Goal: Task Accomplishment & Management: Manage account settings

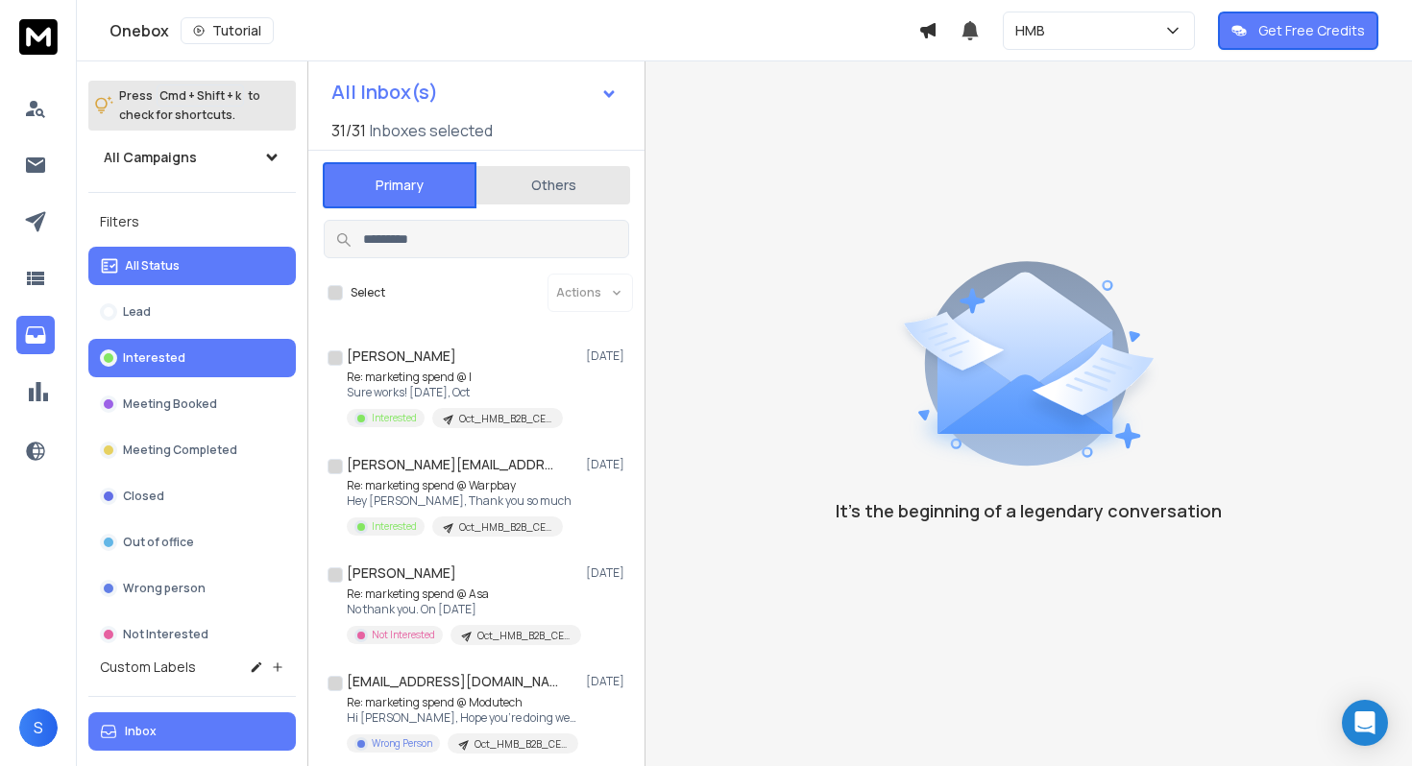
scroll to position [184, 0]
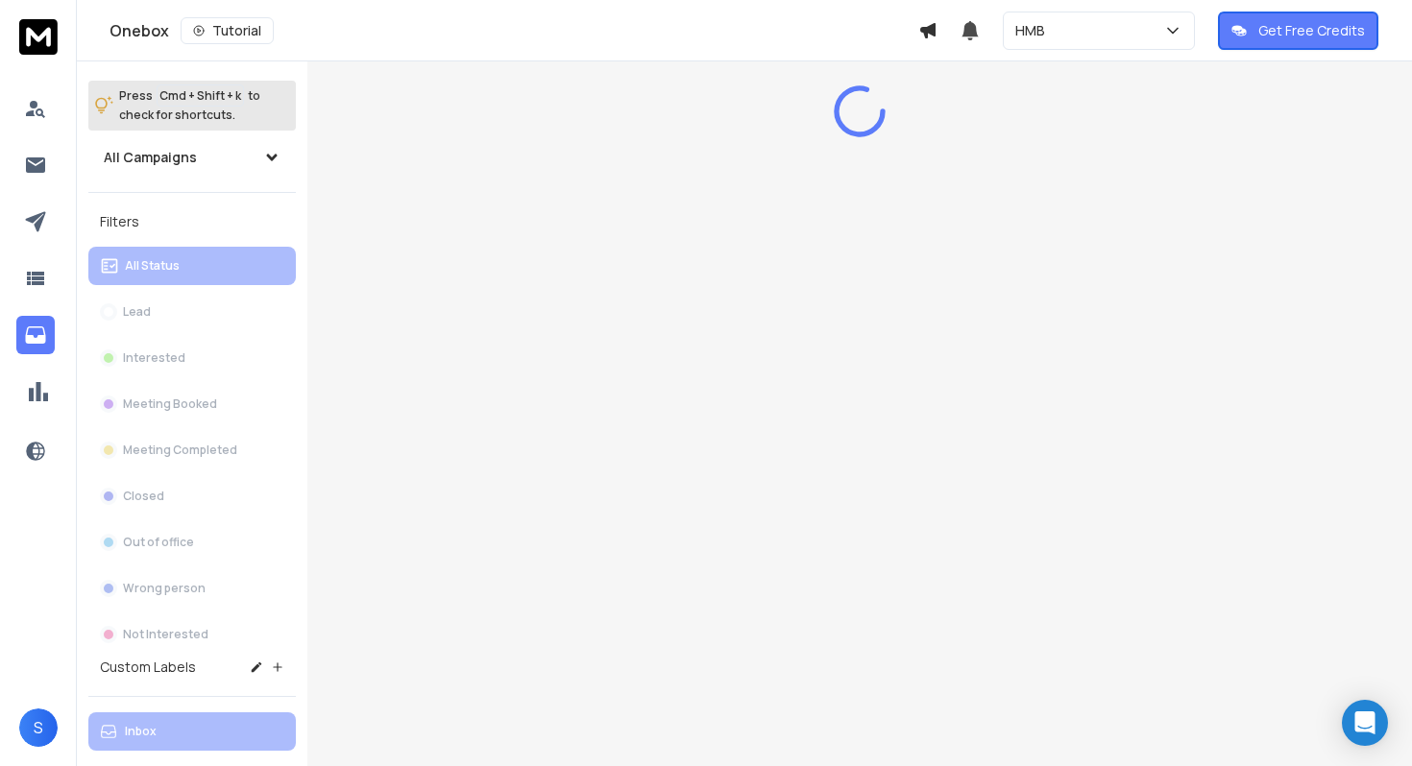
click at [178, 353] on div "All Status Lead Interested Meeting Booked Meeting Completed Closed Out of offic…" at bounding box center [191, 450] width 207 height 407
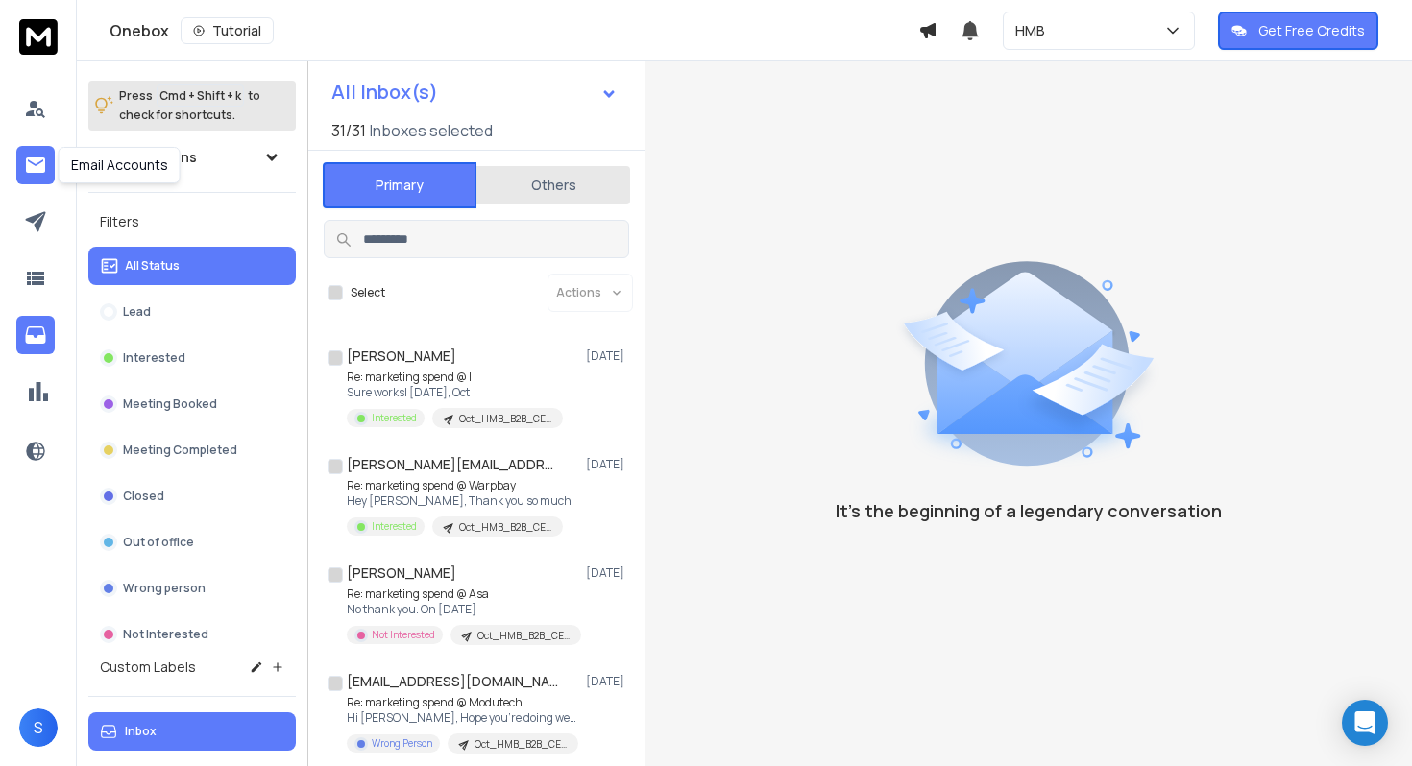
click at [38, 162] on icon at bounding box center [35, 165] width 23 height 23
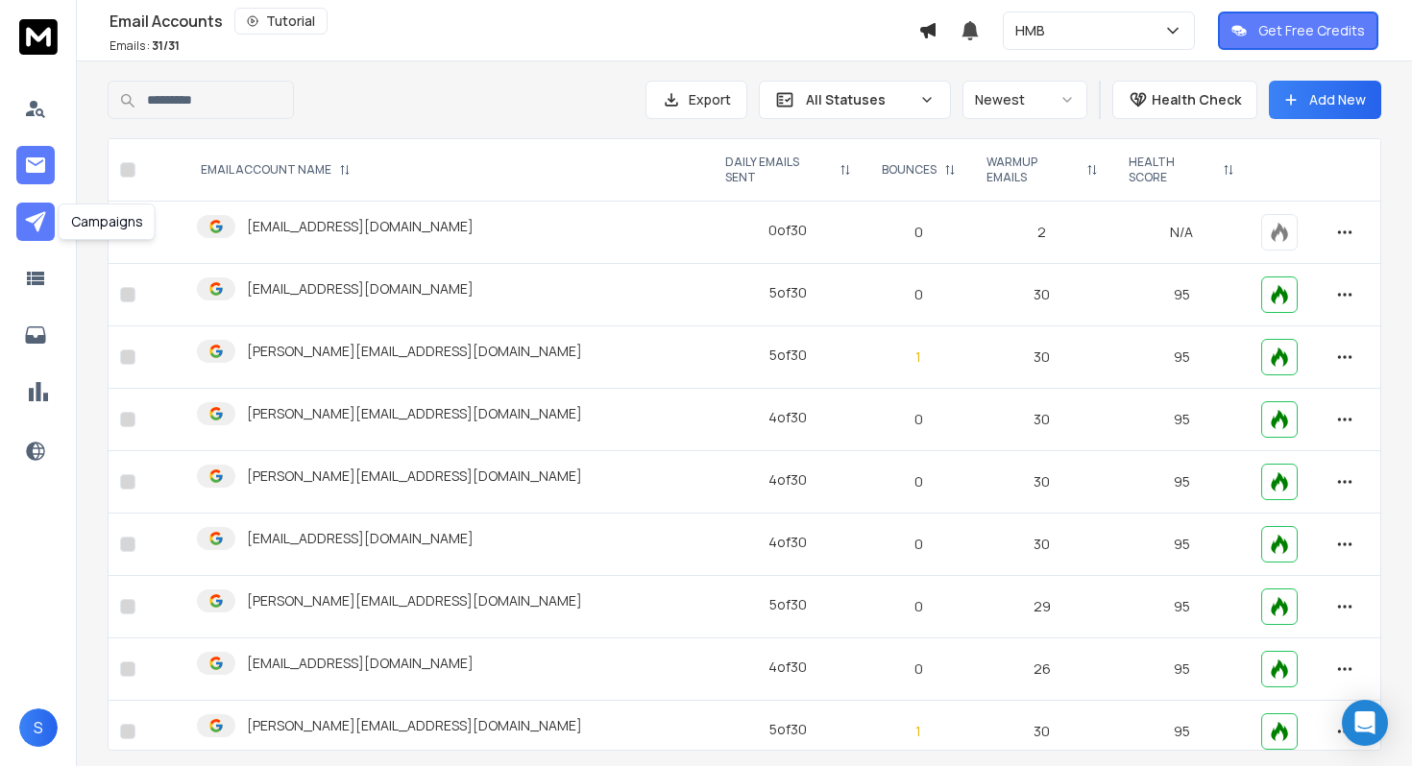
click at [40, 220] on icon at bounding box center [35, 222] width 20 height 20
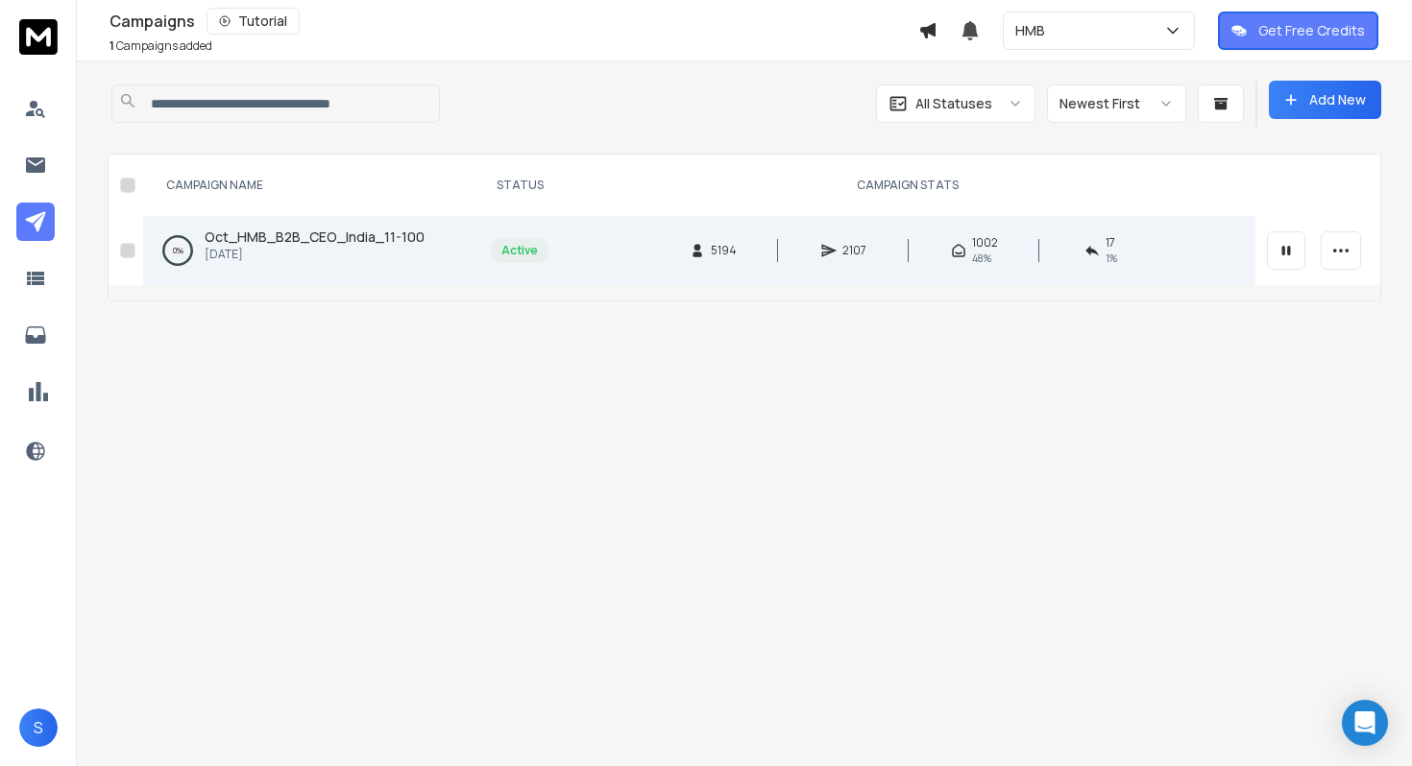
click at [624, 258] on div "5194 2107 1002 48 % 17 1 %" at bounding box center [907, 250] width 672 height 31
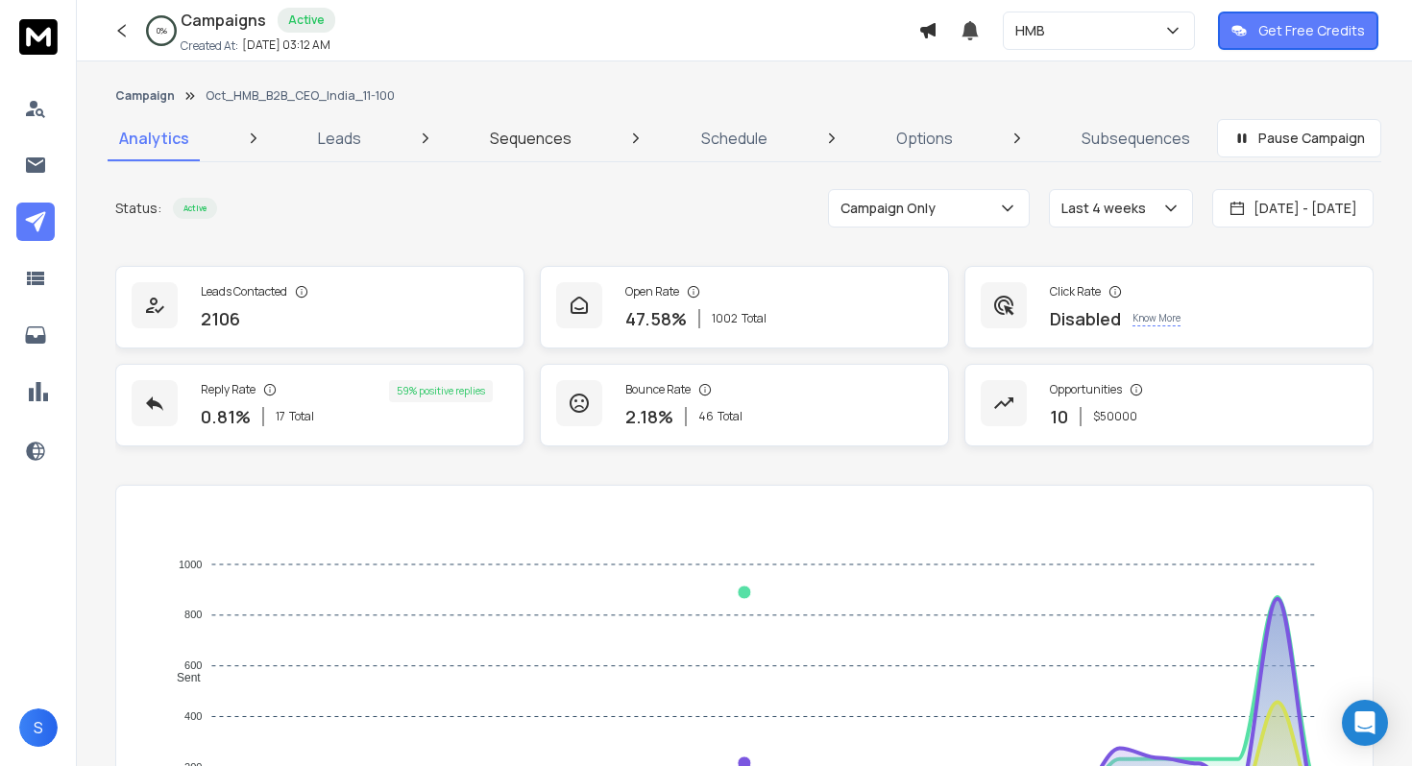
click at [526, 125] on link "Sequences" at bounding box center [530, 138] width 105 height 46
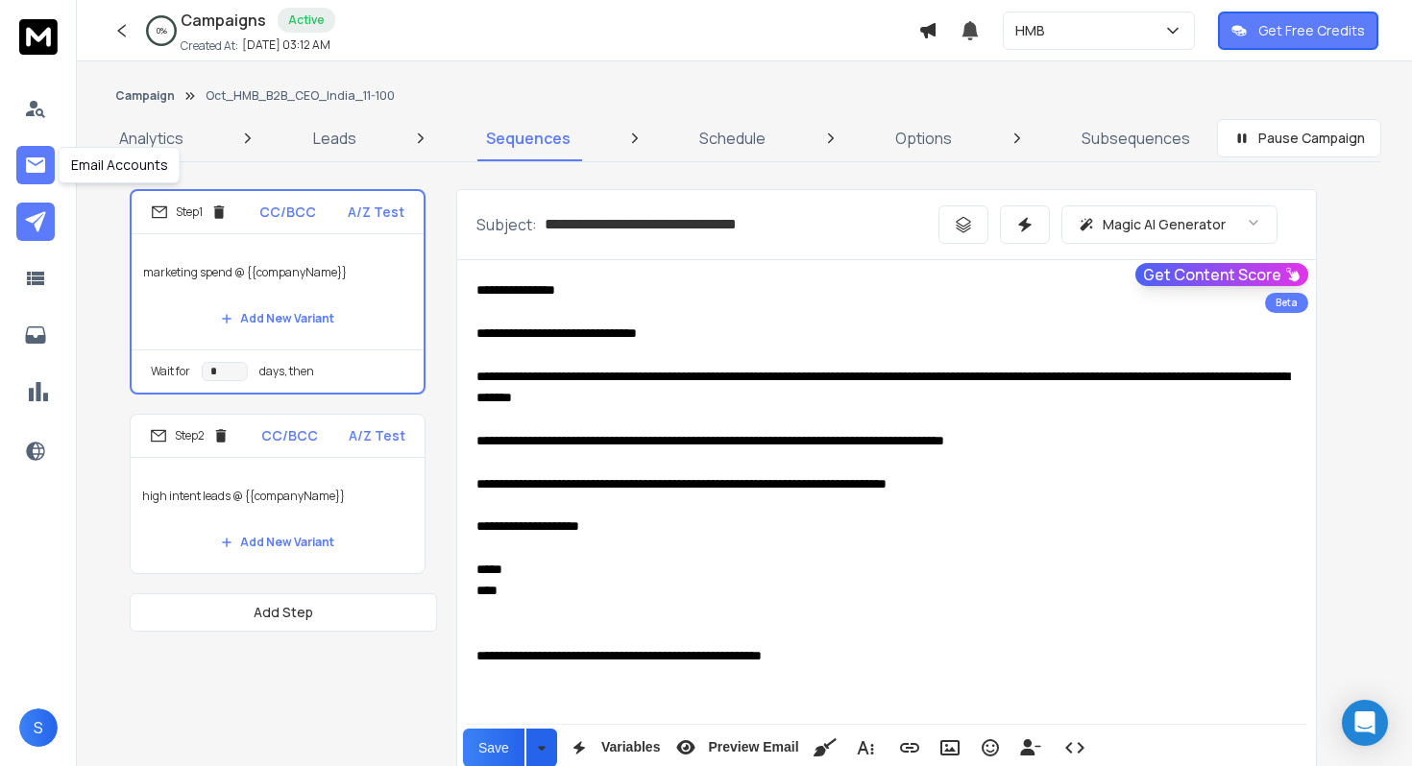
click at [37, 157] on icon at bounding box center [35, 164] width 19 height 15
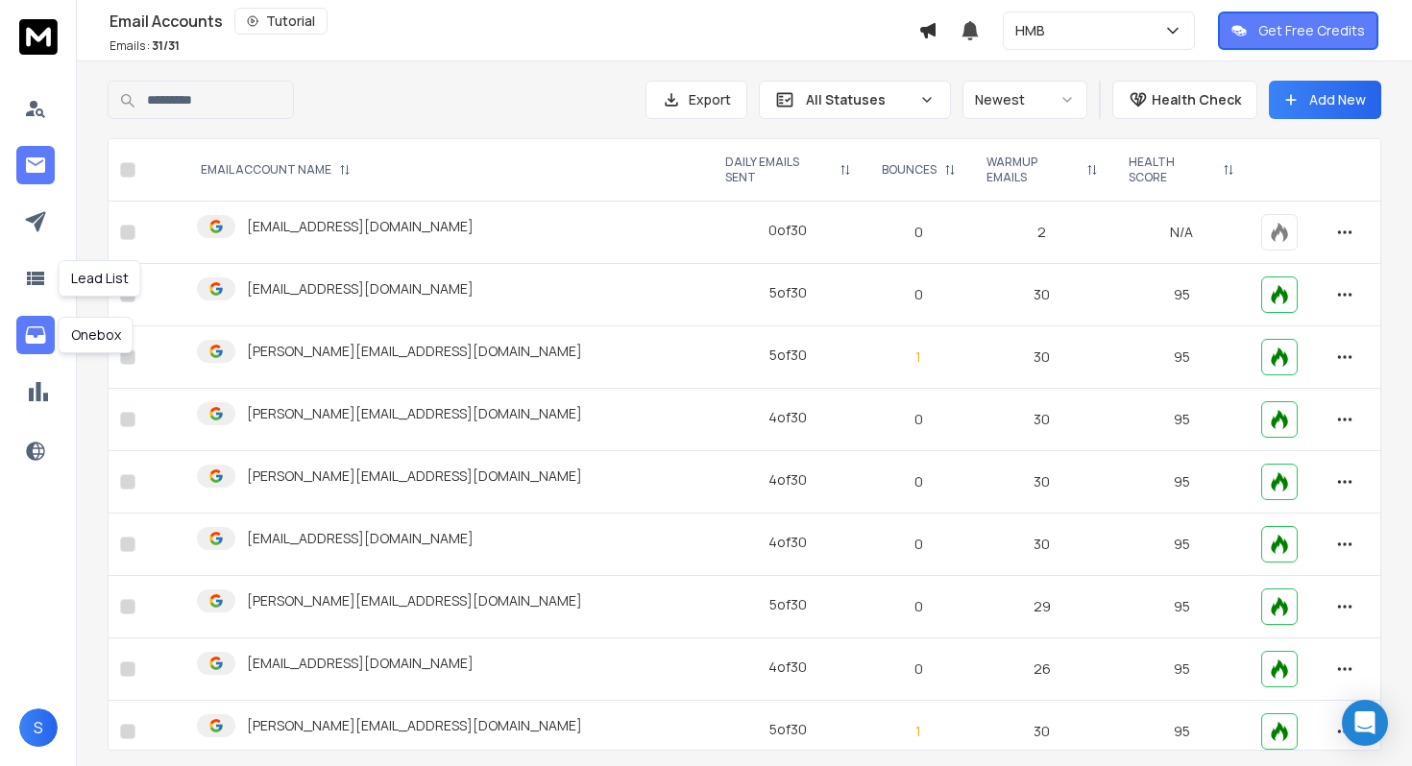
click at [36, 342] on icon at bounding box center [35, 334] width 20 height 17
click at [44, 210] on icon at bounding box center [35, 221] width 23 height 23
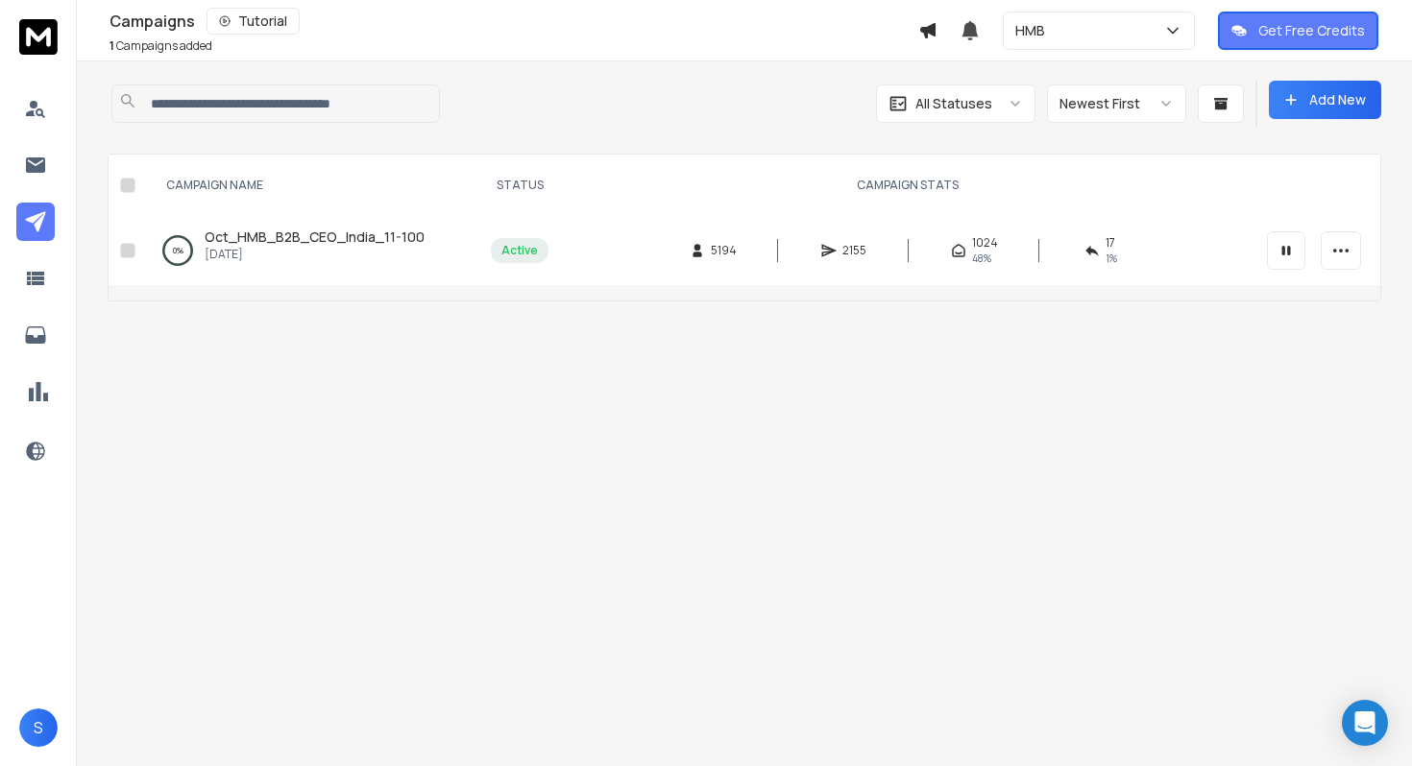
click at [4, 342] on div "S" at bounding box center [38, 383] width 77 height 766
click at [27, 337] on icon at bounding box center [35, 334] width 20 height 17
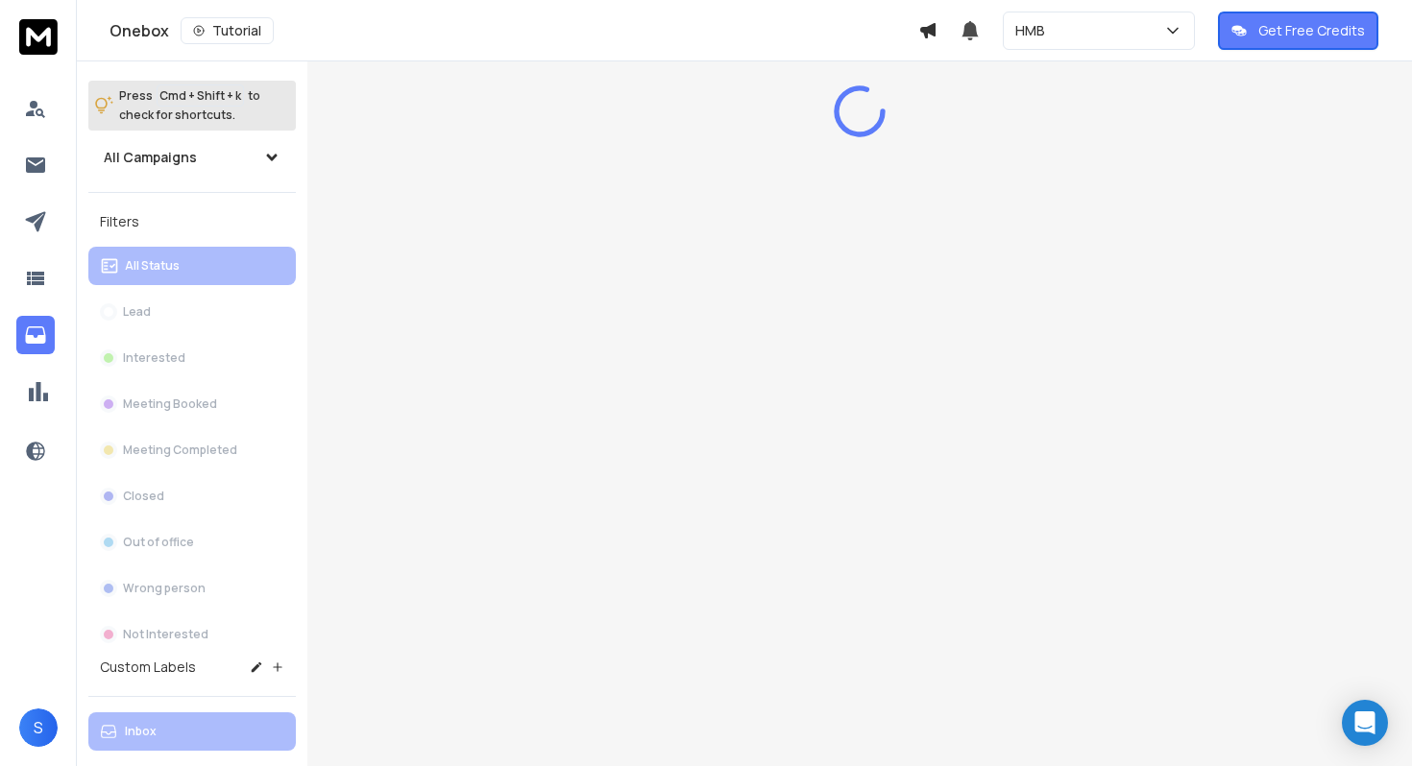
click at [153, 373] on div "All Status Lead Interested Meeting Booked Meeting Completed Closed Out of offic…" at bounding box center [191, 450] width 207 height 407
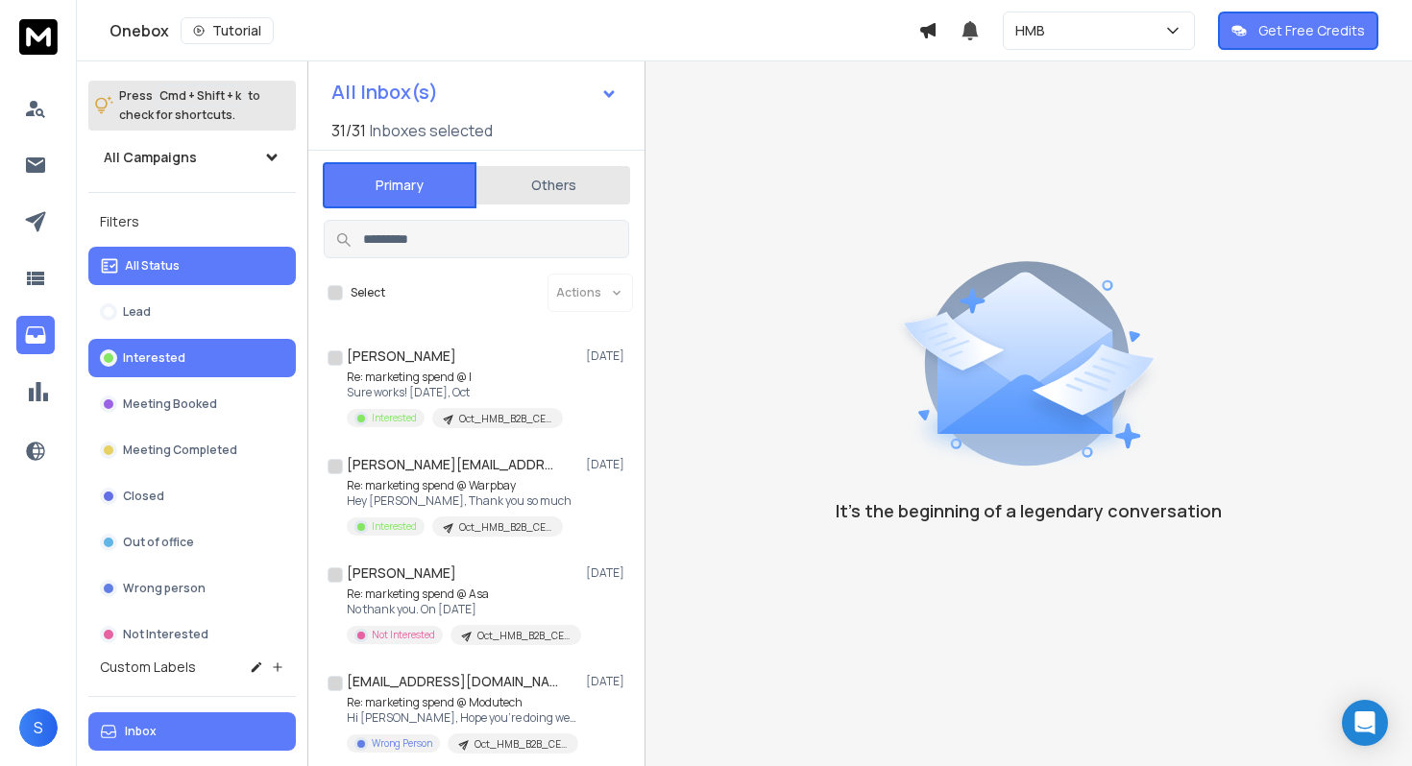
click at [174, 346] on button "Interested" at bounding box center [191, 358] width 207 height 38
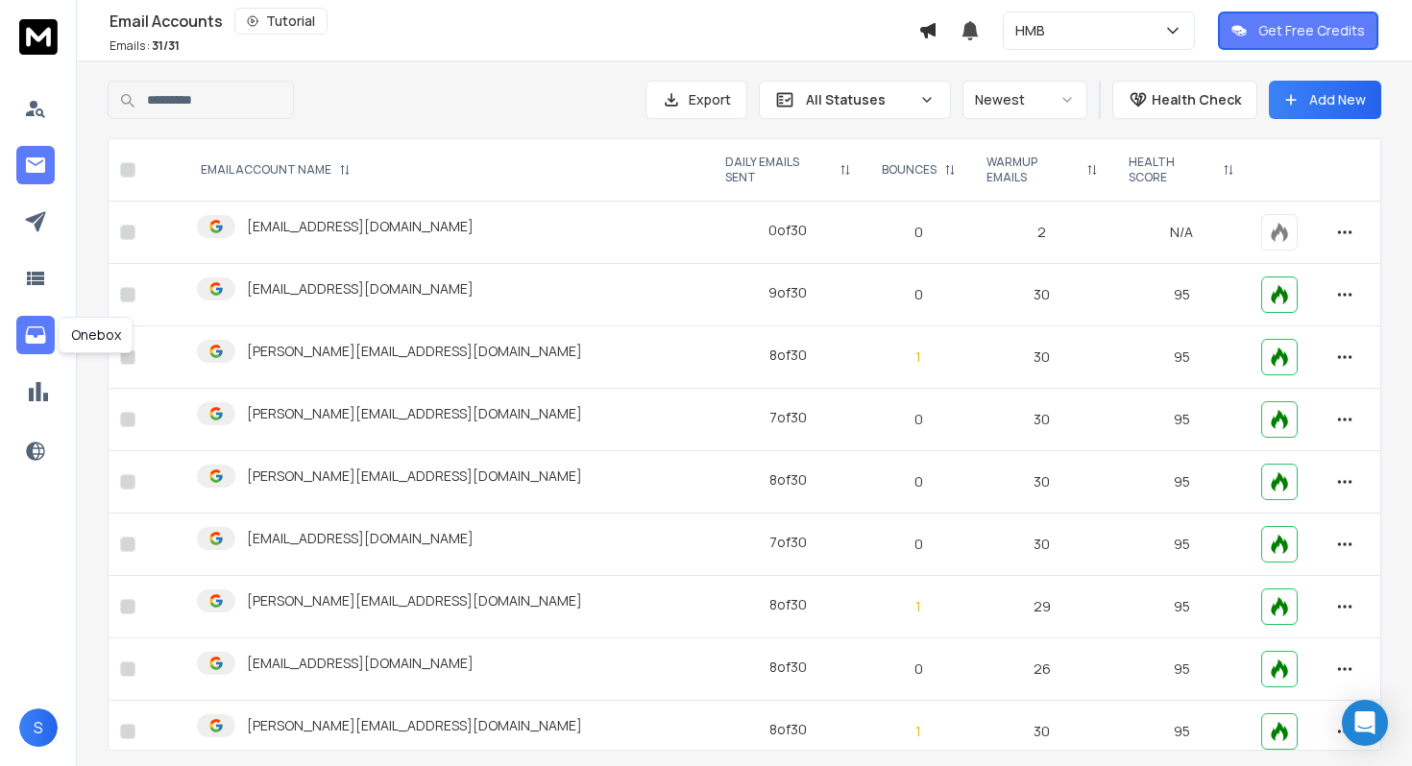
click at [26, 350] on link at bounding box center [35, 335] width 38 height 38
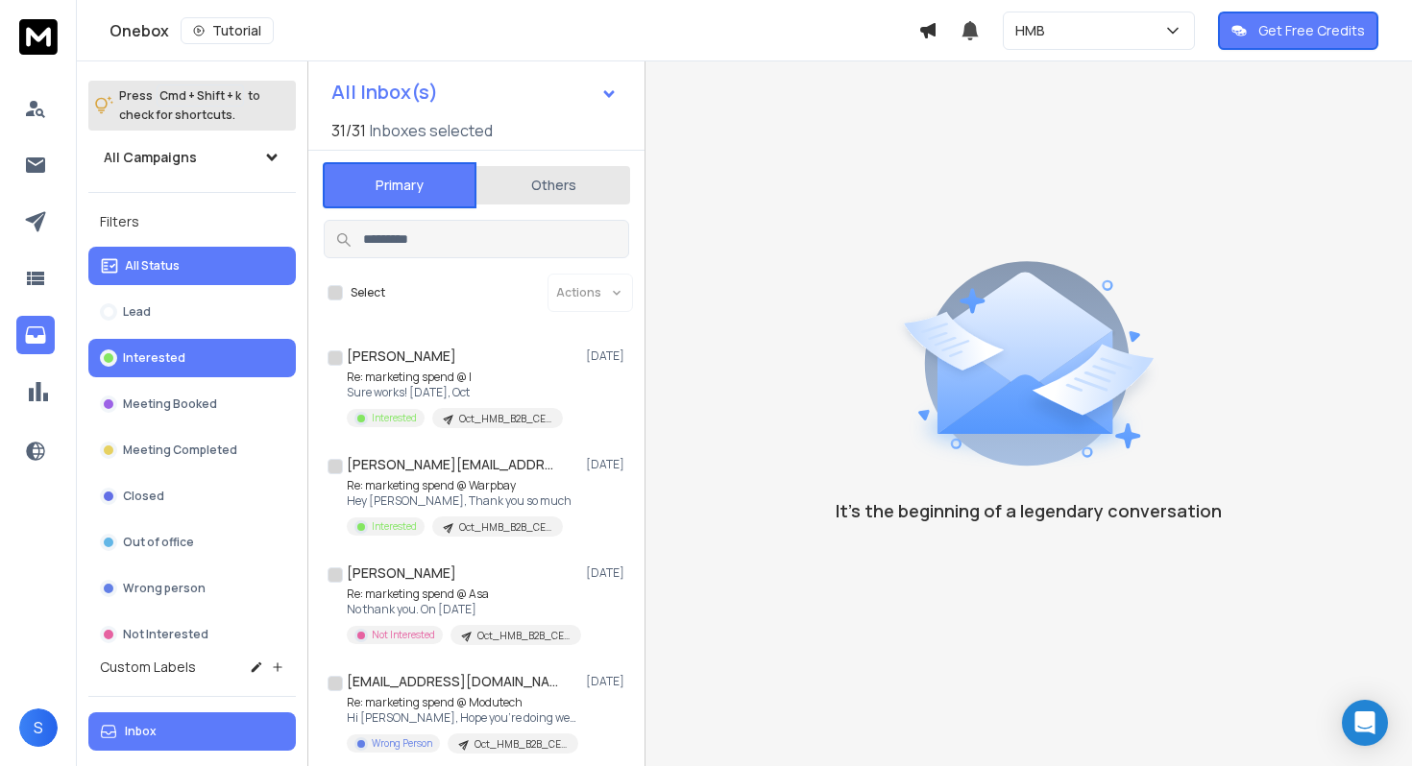
click at [196, 356] on button "Interested" at bounding box center [191, 358] width 207 height 38
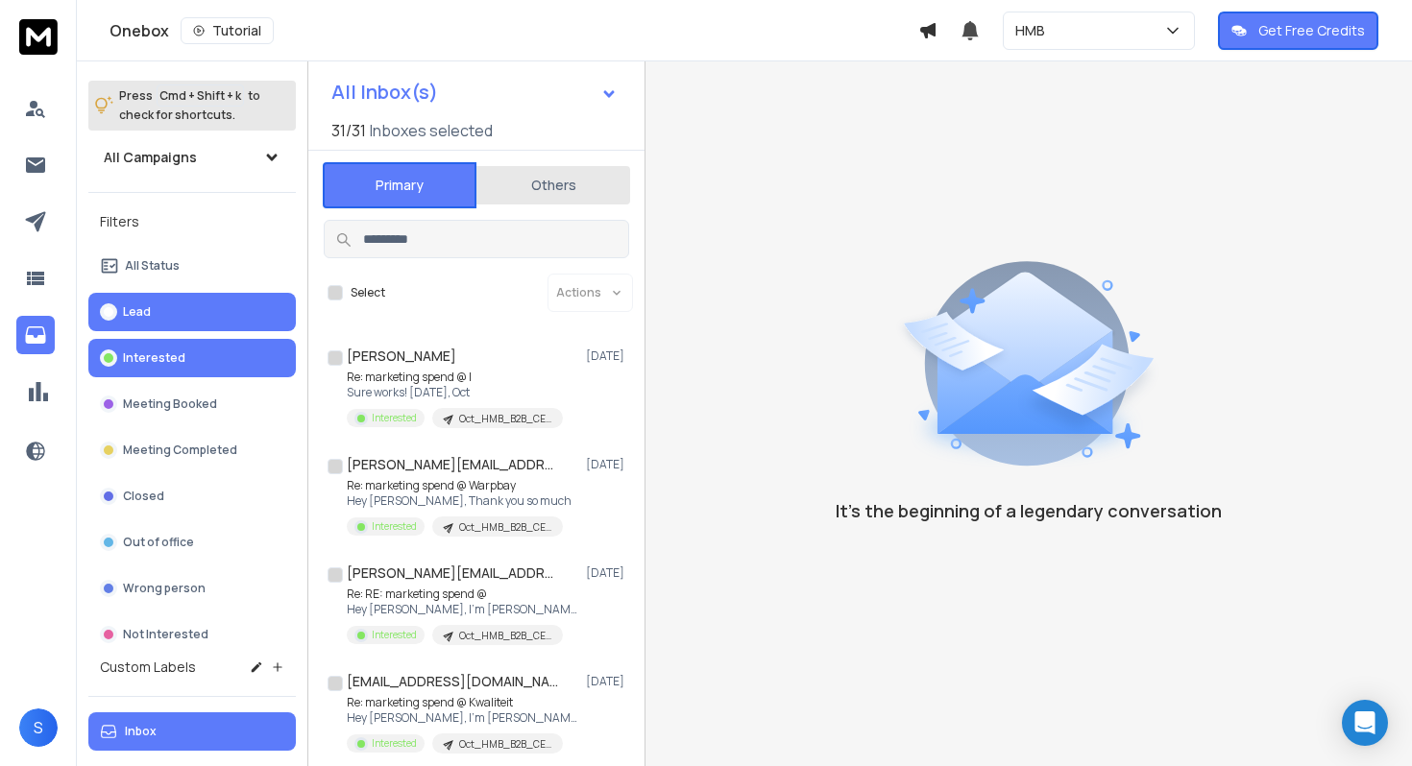
click at [162, 307] on button "Lead" at bounding box center [191, 312] width 207 height 38
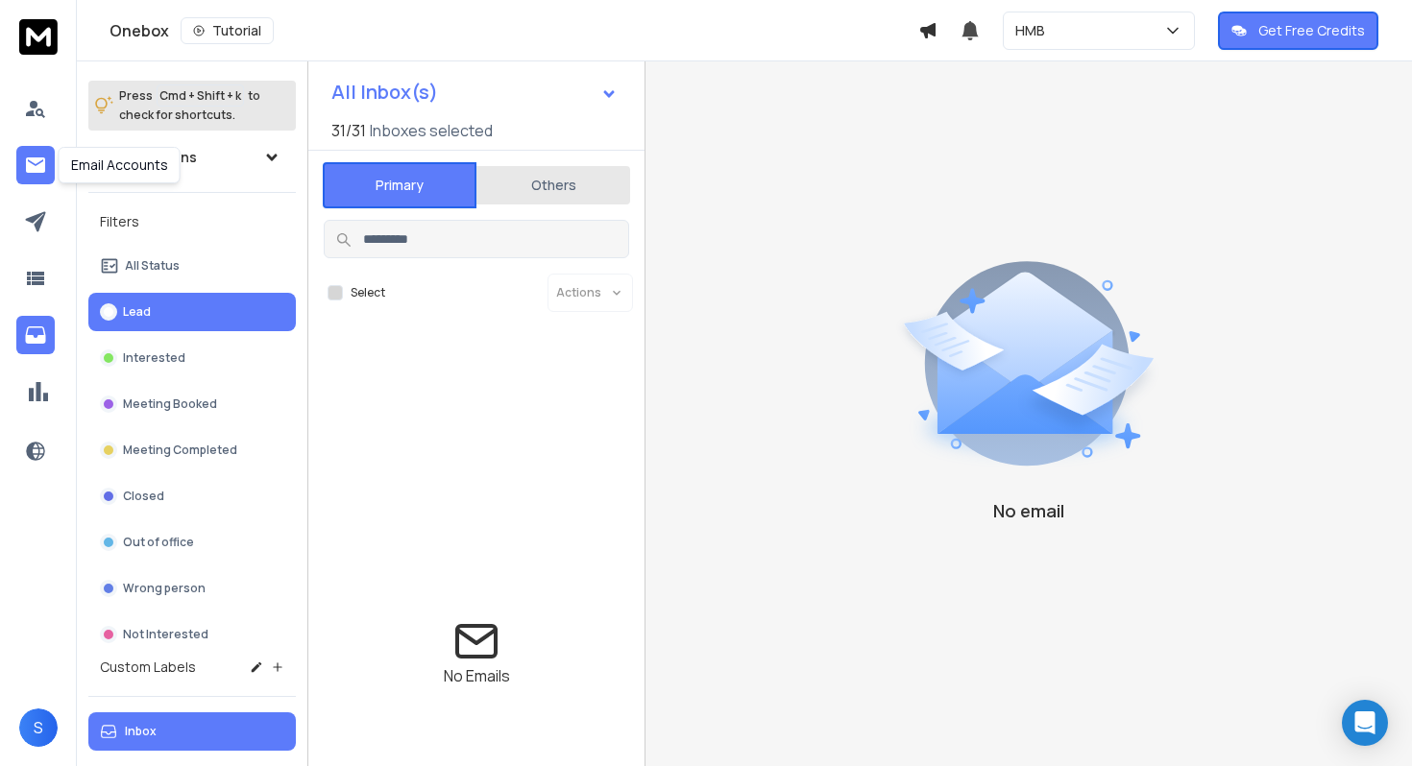
click at [43, 154] on icon at bounding box center [35, 165] width 23 height 23
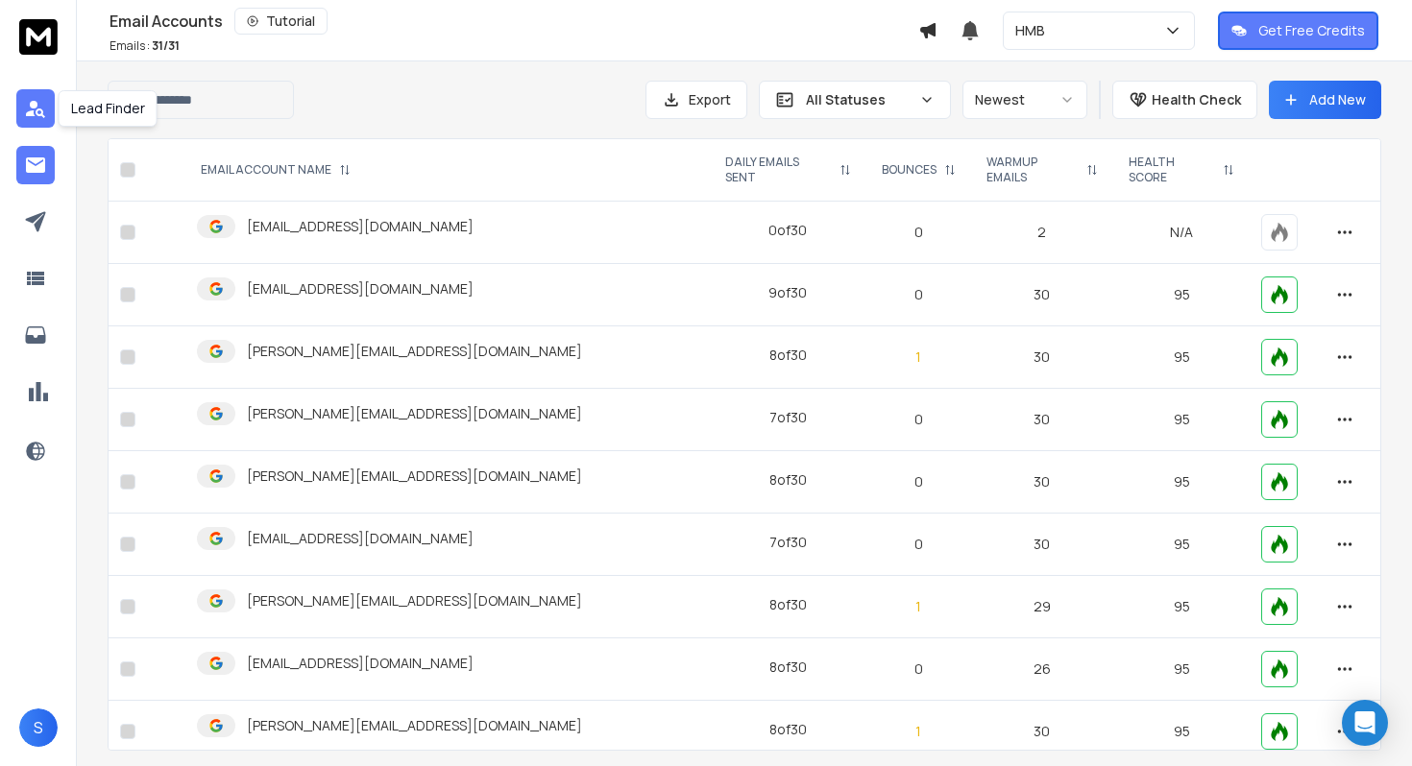
click at [41, 108] on icon at bounding box center [35, 108] width 23 height 23
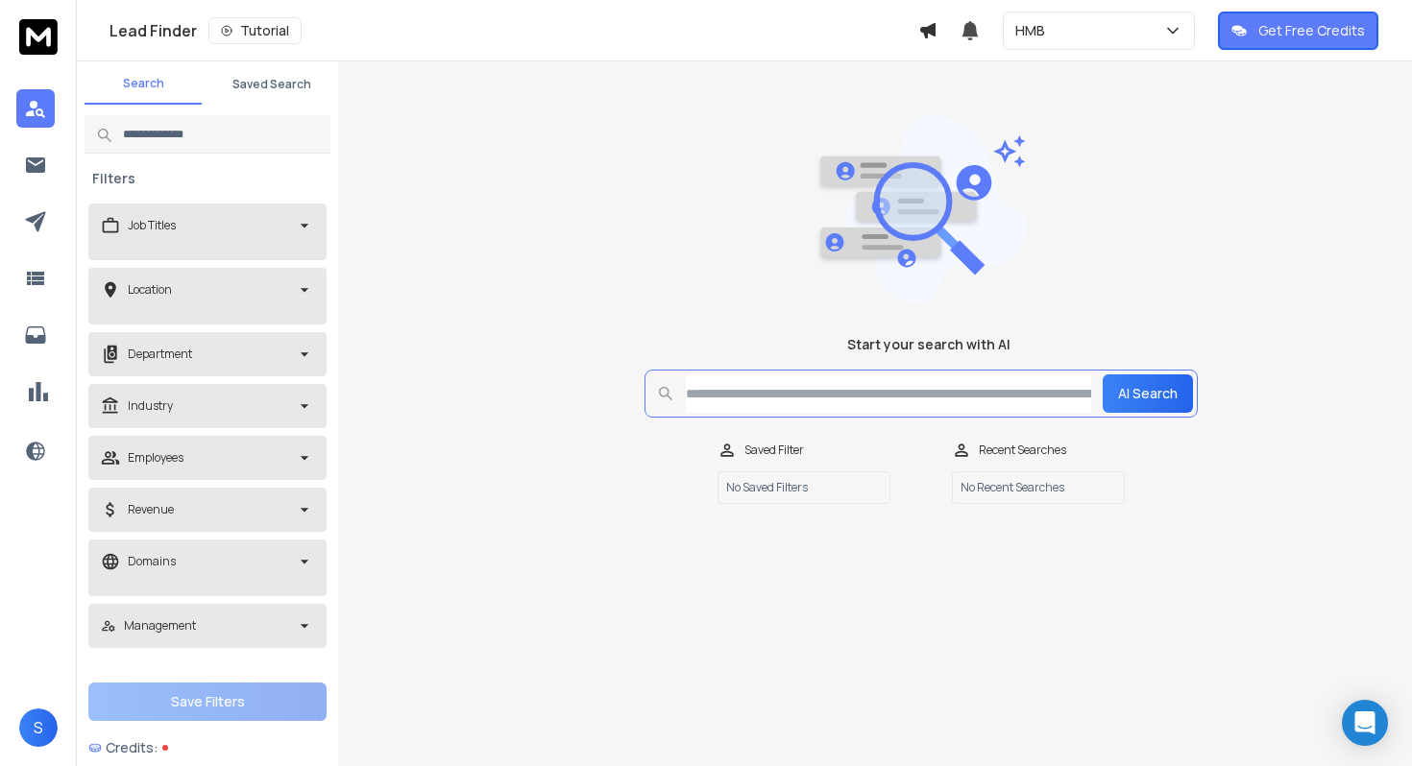
click at [40, 251] on div at bounding box center [38, 277] width 44 height 399
click at [32, 213] on icon at bounding box center [35, 221] width 23 height 23
